Goal: Task Accomplishment & Management: Manage account settings

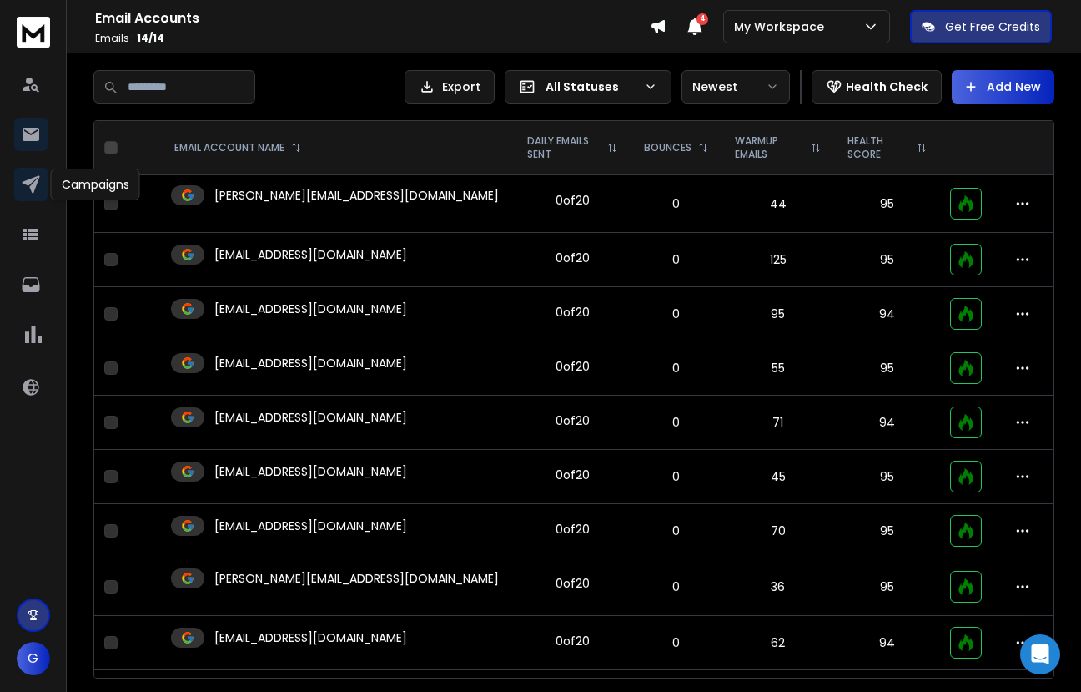
click at [31, 190] on icon at bounding box center [31, 184] width 18 height 18
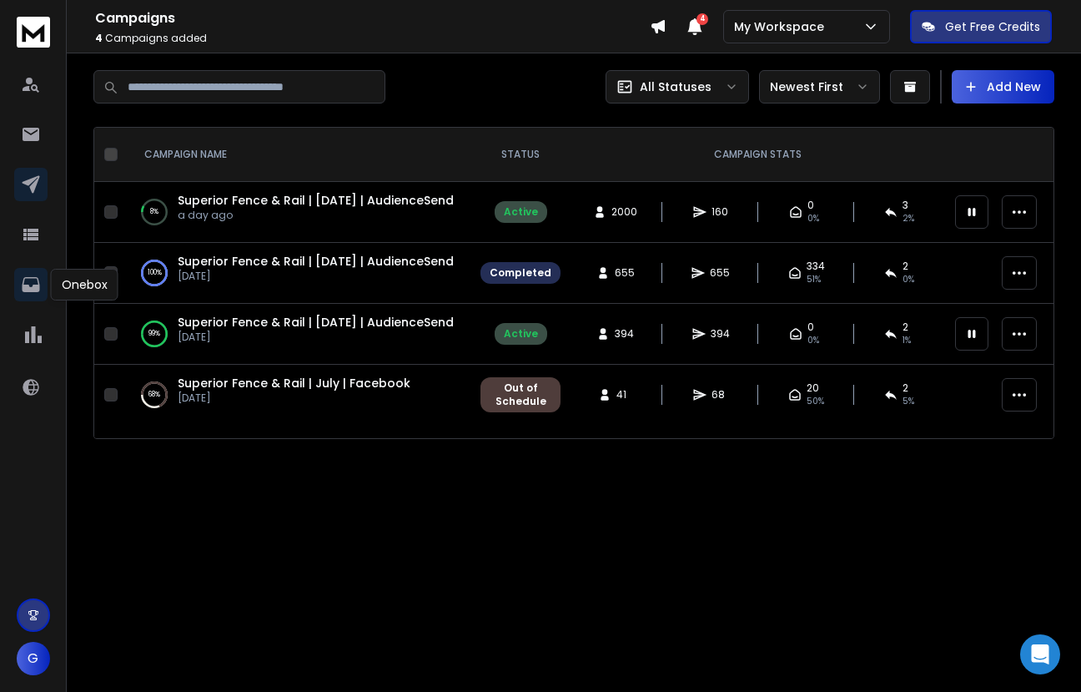
click at [36, 284] on icon at bounding box center [31, 284] width 20 height 20
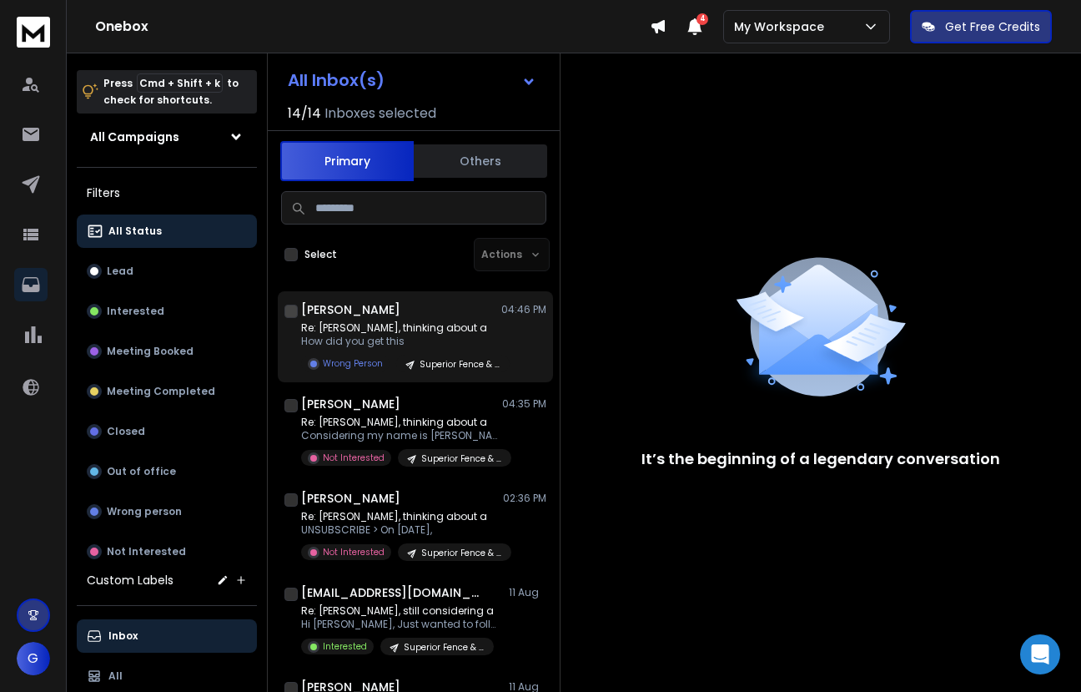
click at [444, 324] on p "Re: [PERSON_NAME], thinking about a" at bounding box center [401, 327] width 200 height 13
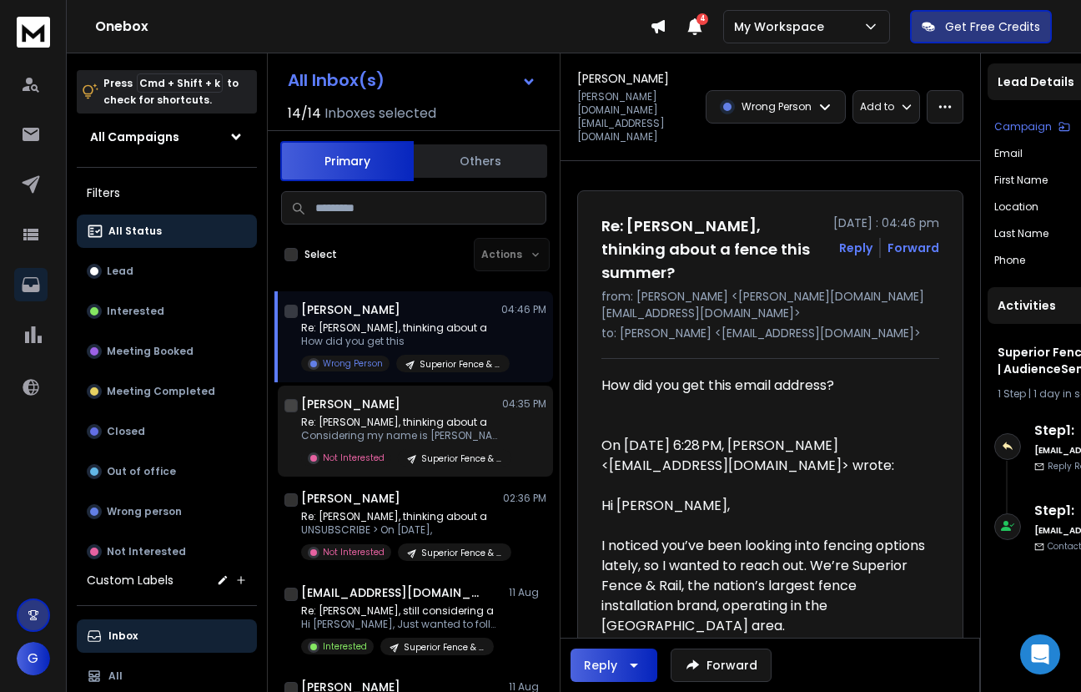
click at [436, 412] on div "[PERSON_NAME] 04:35 PM Re: [PERSON_NAME], thinking about a Considering my name …" at bounding box center [423, 430] width 245 height 71
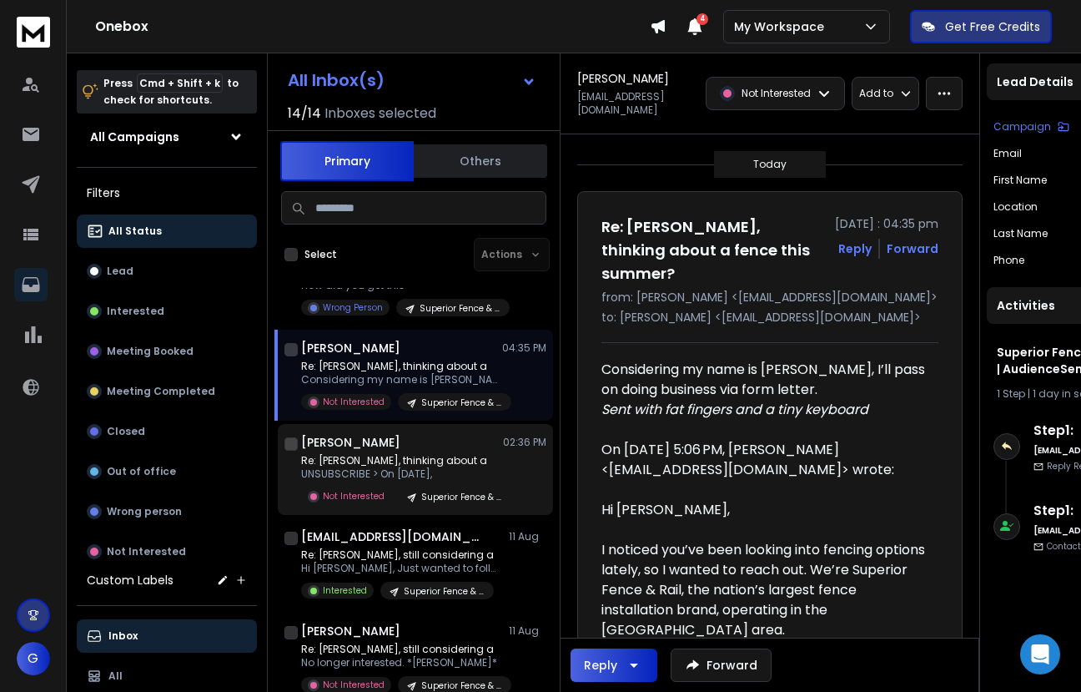
scroll to position [58, 0]
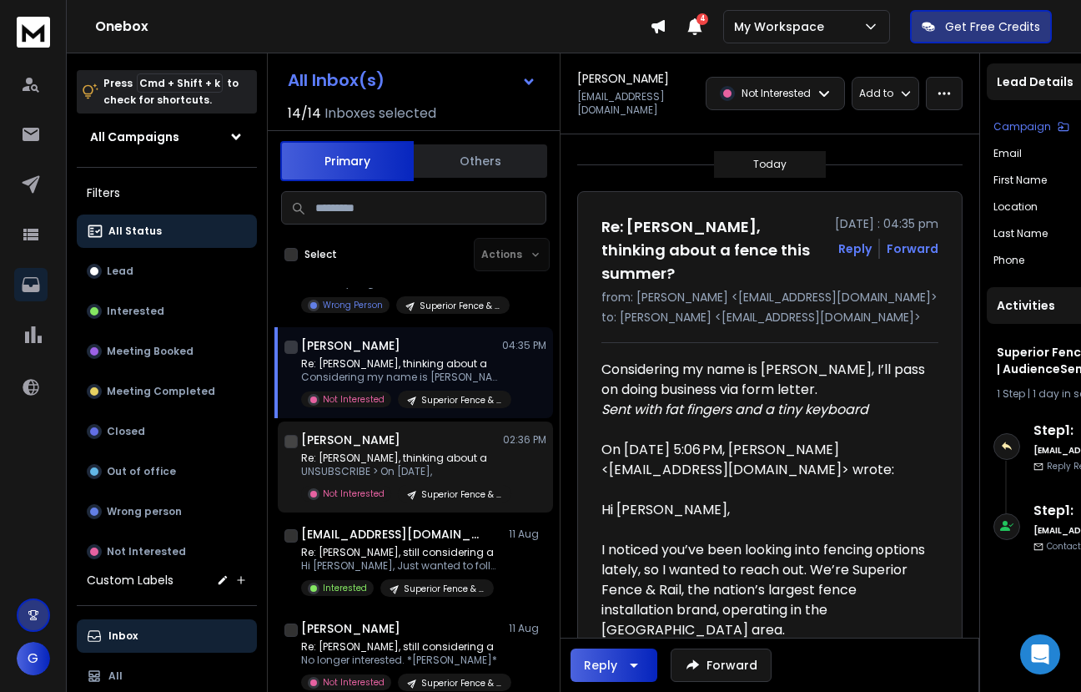
click at [451, 477] on p "UNSUBSCRIBE > On [DATE]," at bounding box center [401, 471] width 200 height 13
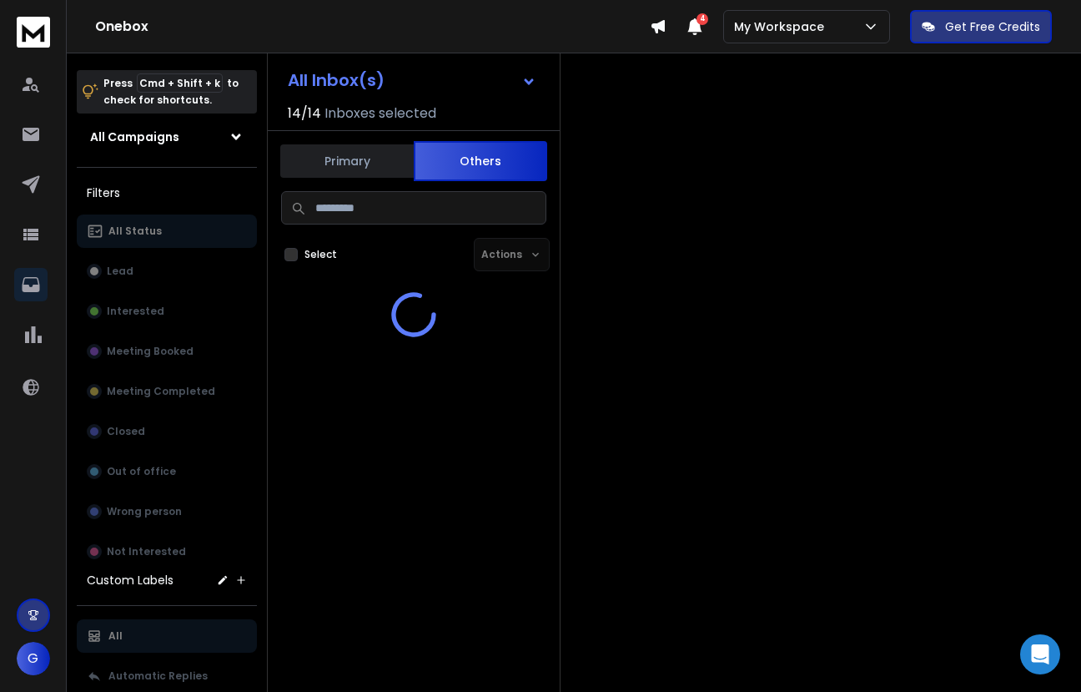
click at [476, 174] on button "Others" at bounding box center [480, 161] width 133 height 40
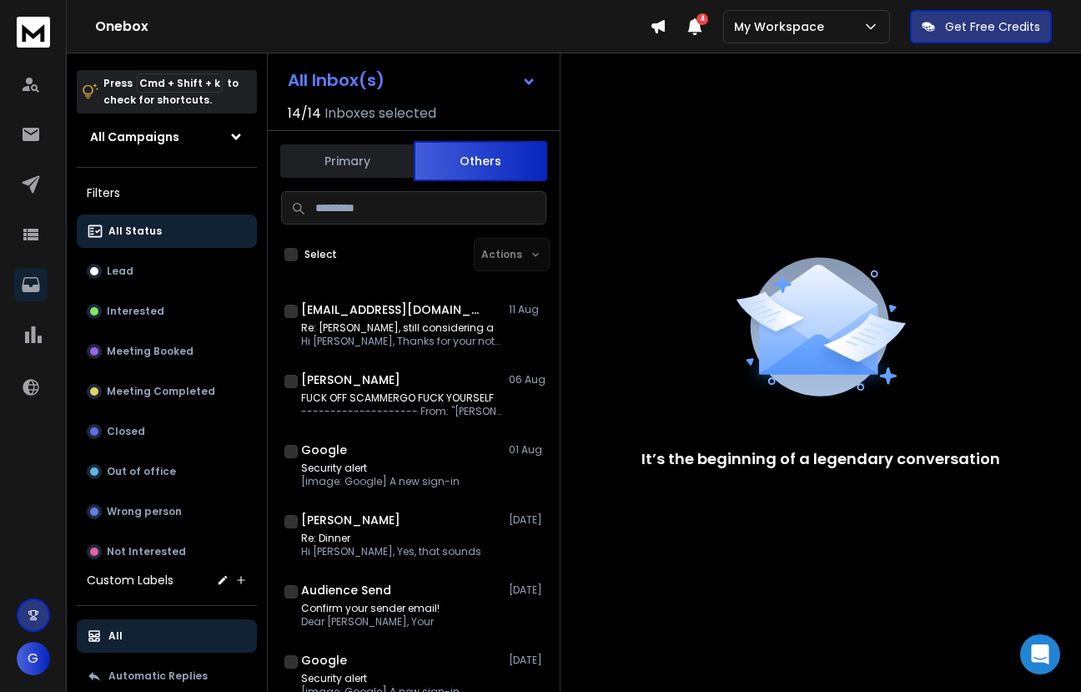
click at [371, 148] on button "Primary" at bounding box center [346, 161] width 133 height 37
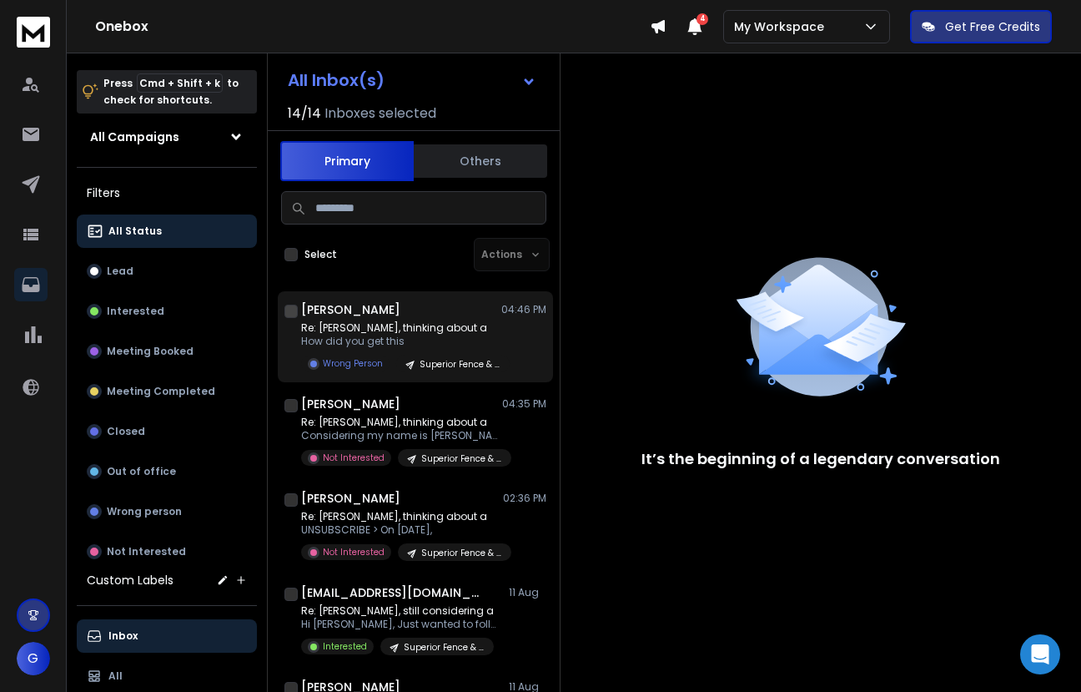
click at [443, 327] on p "Re: [PERSON_NAME], thinking about a" at bounding box center [401, 327] width 200 height 13
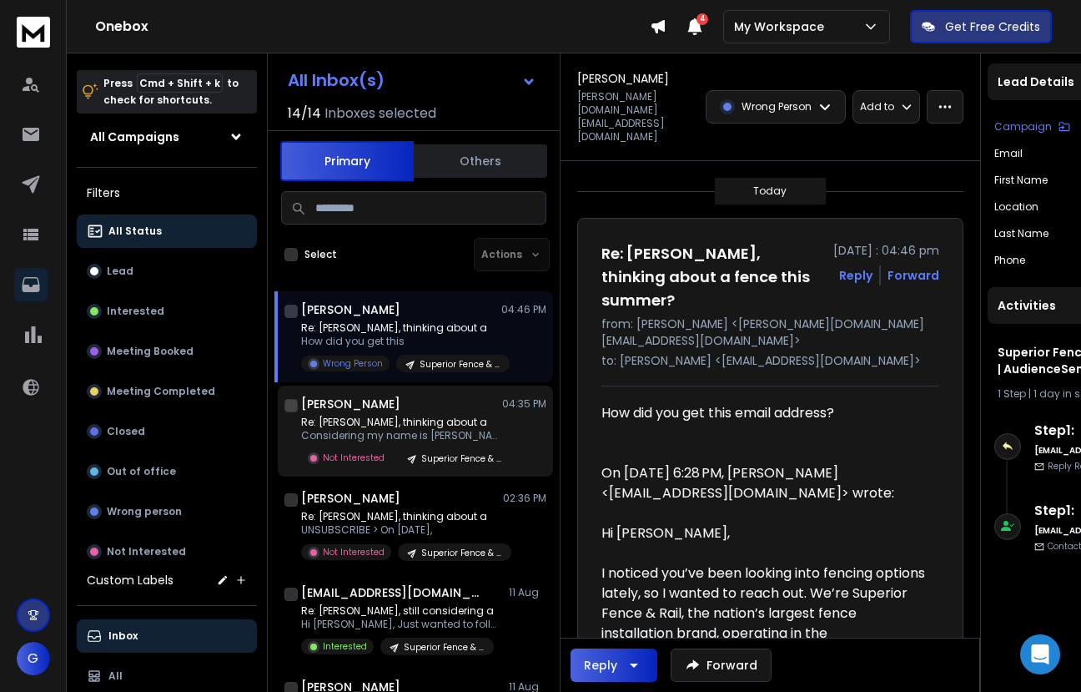
click at [423, 417] on p "Re: [PERSON_NAME], thinking about a" at bounding box center [401, 422] width 200 height 13
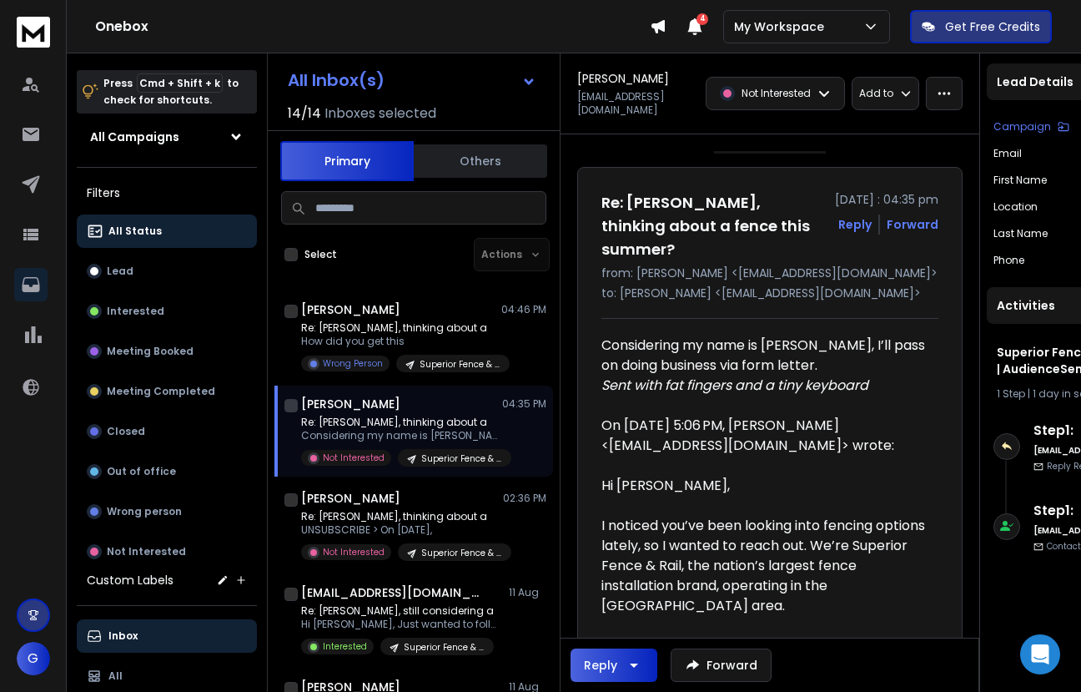
scroll to position [0, 0]
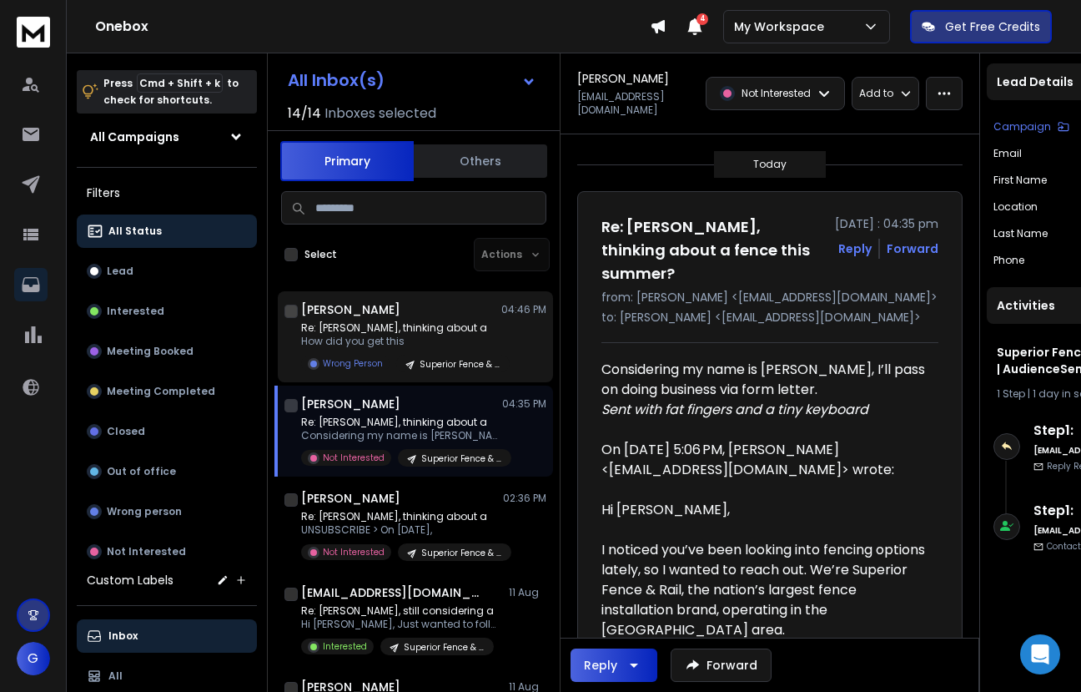
click at [407, 311] on div "[PERSON_NAME] 04:46 PM" at bounding box center [423, 309] width 245 height 17
